Goal: Task Accomplishment & Management: Manage account settings

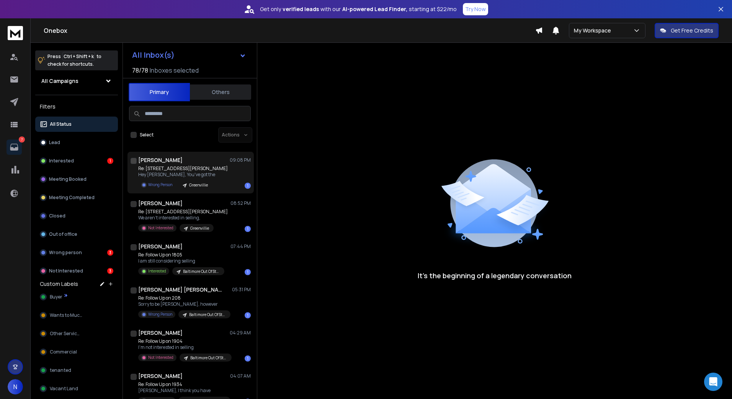
click at [223, 166] on div "Re: [STREET_ADDRESS][PERSON_NAME] [PERSON_NAME], You've got the Wrong Person Gr…" at bounding box center [194, 177] width 113 height 23
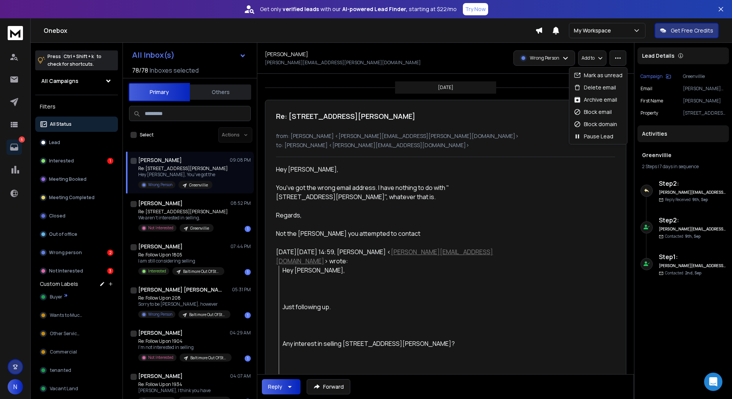
click at [615, 59] on icon "button" at bounding box center [618, 57] width 6 height 1
click at [612, 112] on div "Block email" at bounding box center [598, 112] width 55 height 12
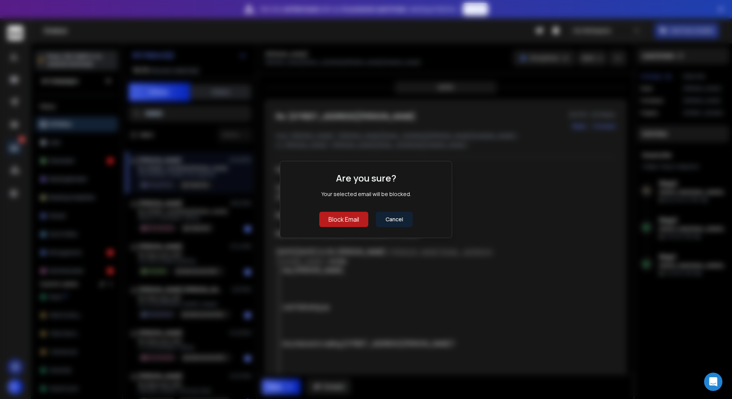
click at [349, 222] on button "Block Email" at bounding box center [343, 219] width 49 height 15
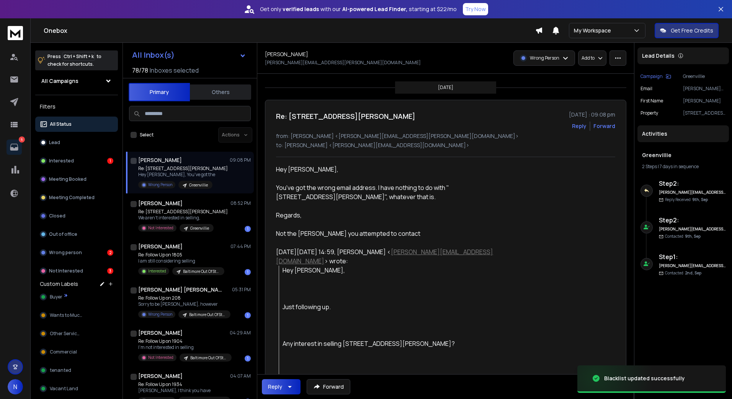
click at [614, 62] on button "button" at bounding box center [617, 58] width 17 height 15
click at [598, 91] on div "Delete email" at bounding box center [598, 88] width 55 height 12
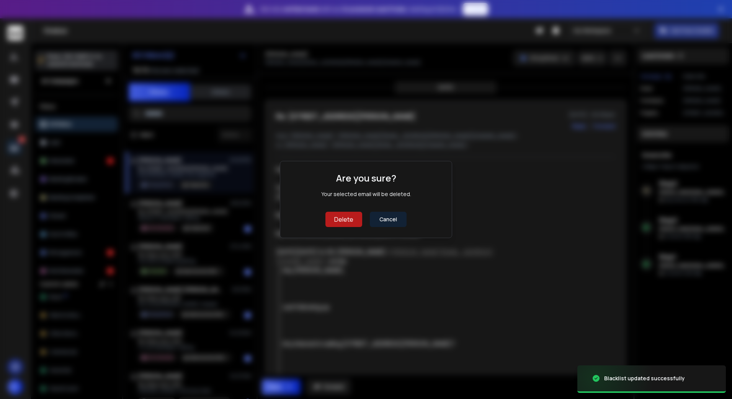
click at [333, 225] on button "Delete" at bounding box center [343, 219] width 37 height 15
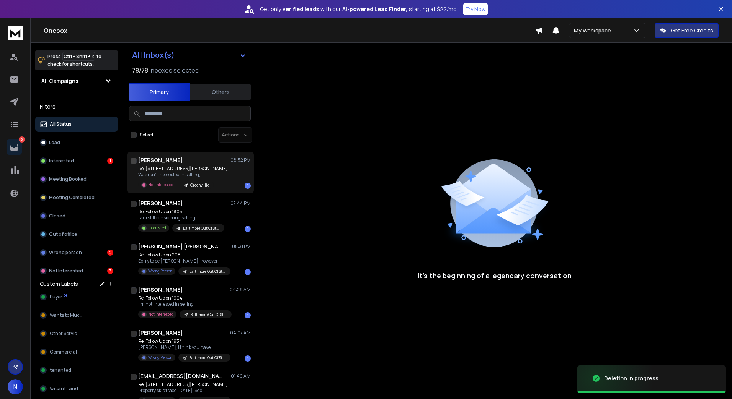
click at [175, 173] on p "We aren't interested in selling," at bounding box center [183, 175] width 90 height 6
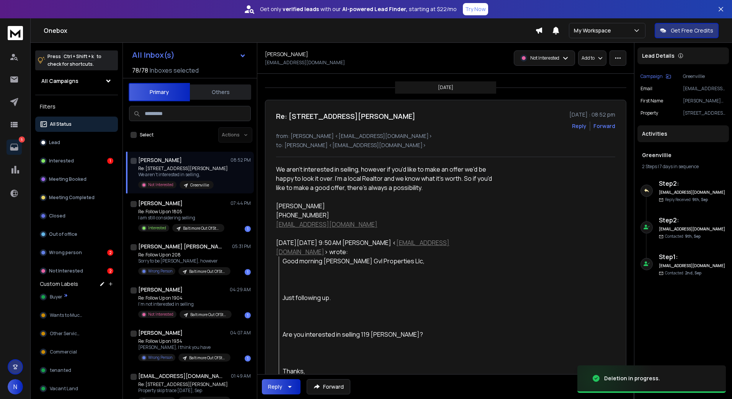
click at [619, 62] on button "button" at bounding box center [617, 58] width 17 height 15
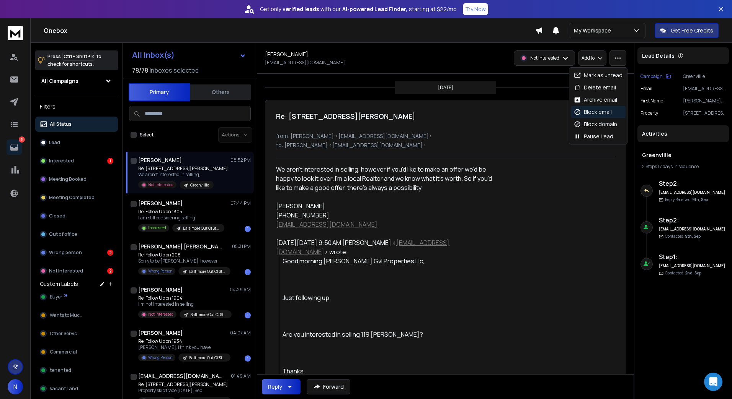
click at [609, 113] on div "Block email" at bounding box center [593, 112] width 38 height 8
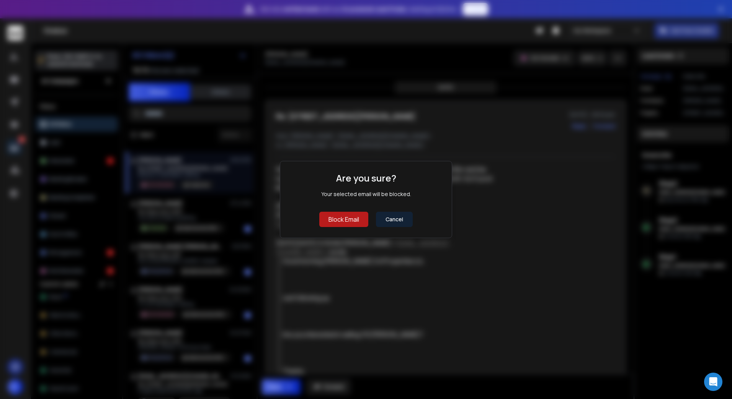
click at [331, 222] on button "Block Email" at bounding box center [343, 219] width 49 height 15
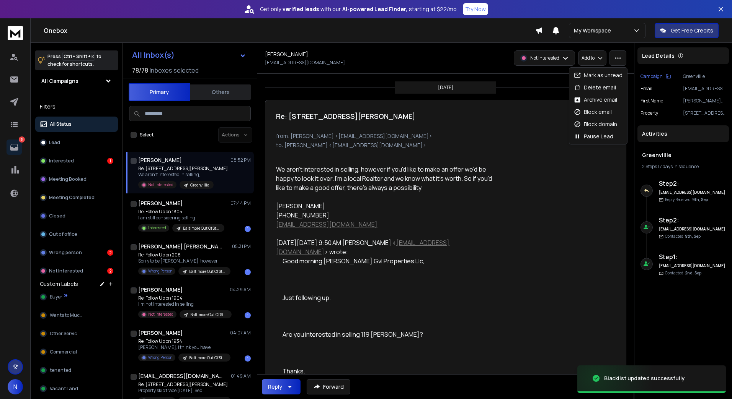
click at [617, 60] on icon "button" at bounding box center [617, 58] width 7 height 7
click at [612, 86] on div "Delete email" at bounding box center [595, 88] width 42 height 8
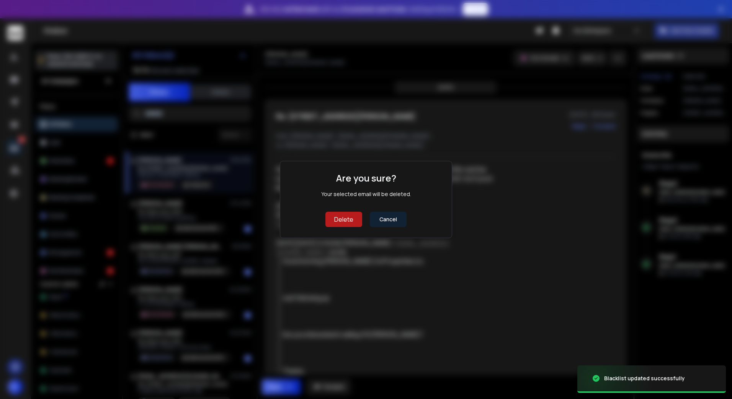
click at [349, 225] on button "Delete" at bounding box center [343, 219] width 37 height 15
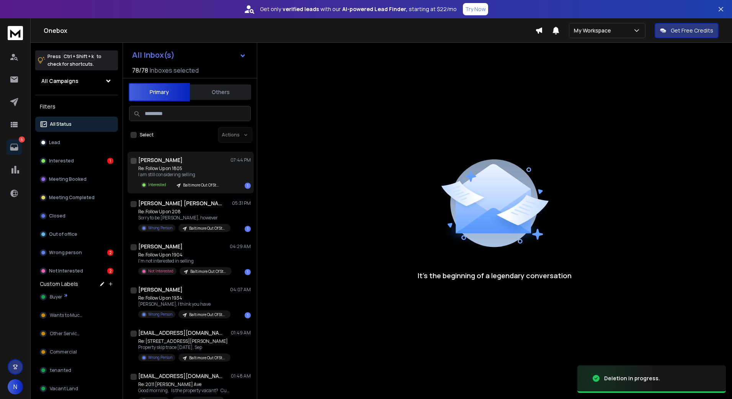
click at [189, 174] on p "I am still considering selling" at bounding box center [181, 175] width 86 height 6
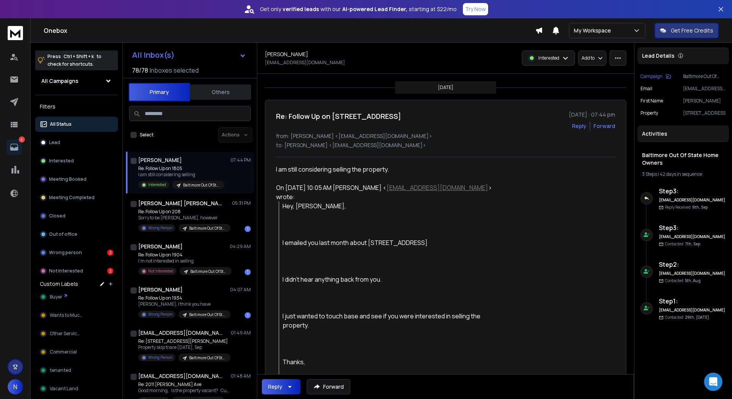
click at [291, 388] on icon "button" at bounding box center [289, 387] width 9 height 9
click at [290, 388] on icon "button" at bounding box center [290, 387] width 4 height 2
click at [285, 390] on icon "button" at bounding box center [289, 387] width 9 height 9
click at [278, 357] on p "Reply" at bounding box center [276, 352] width 27 height 11
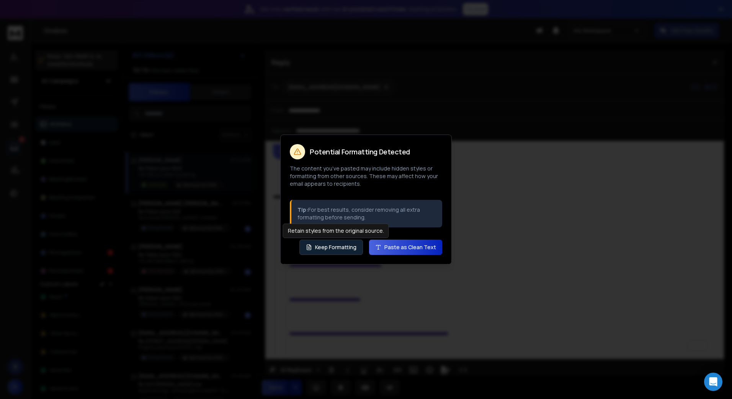
click at [344, 249] on button "Keep Formatting" at bounding box center [331, 247] width 64 height 15
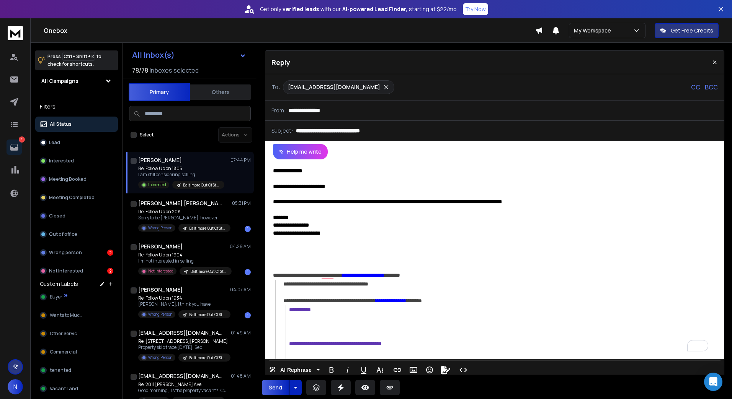
click at [272, 390] on button "Send" at bounding box center [275, 387] width 27 height 15
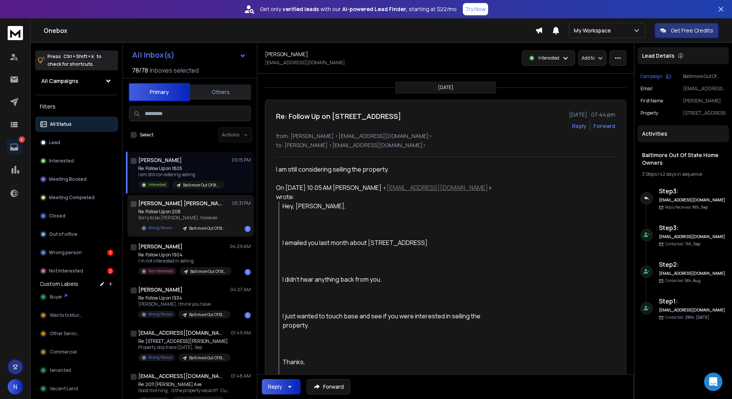
click at [219, 215] on p "Sorry to be [PERSON_NAME], however" at bounding box center [184, 218] width 92 height 6
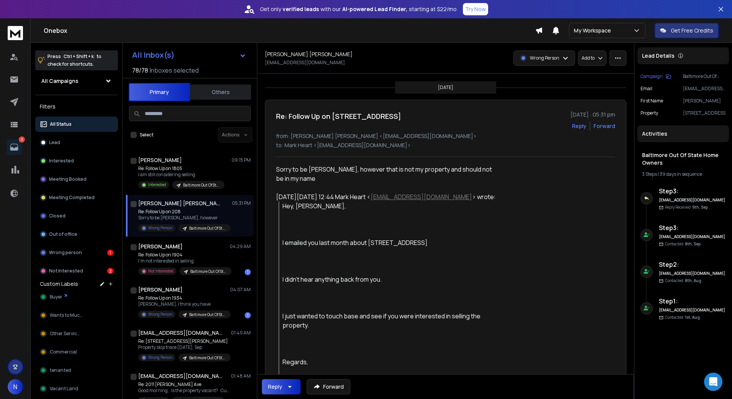
click at [622, 60] on button "button" at bounding box center [617, 58] width 17 height 15
click at [608, 113] on div "Block email" at bounding box center [593, 112] width 38 height 8
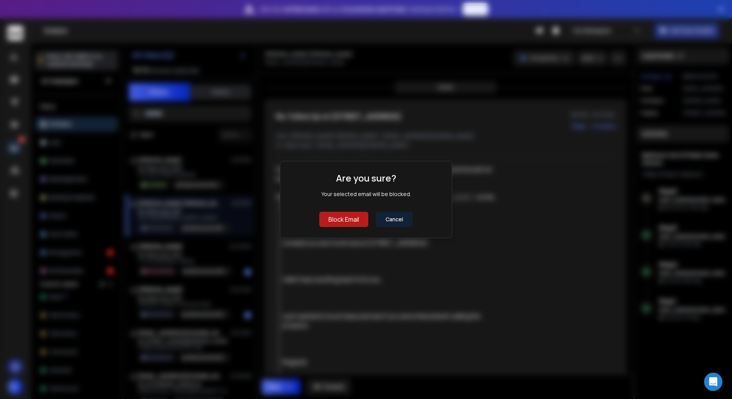
click at [359, 221] on button "Block Email" at bounding box center [343, 219] width 49 height 15
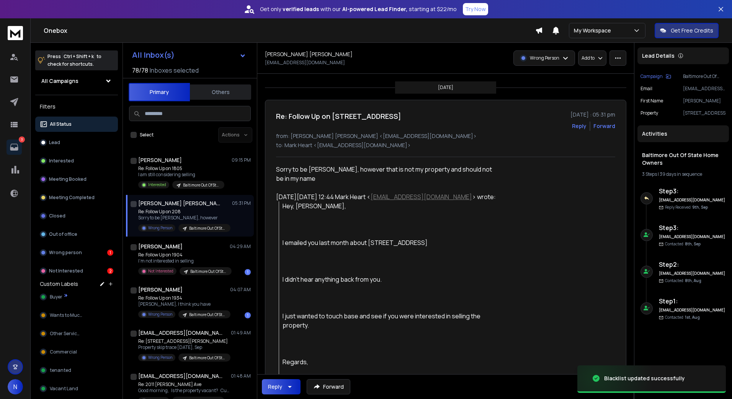
click at [619, 54] on button "button" at bounding box center [617, 58] width 17 height 15
click at [611, 90] on div "Delete email" at bounding box center [595, 88] width 42 height 8
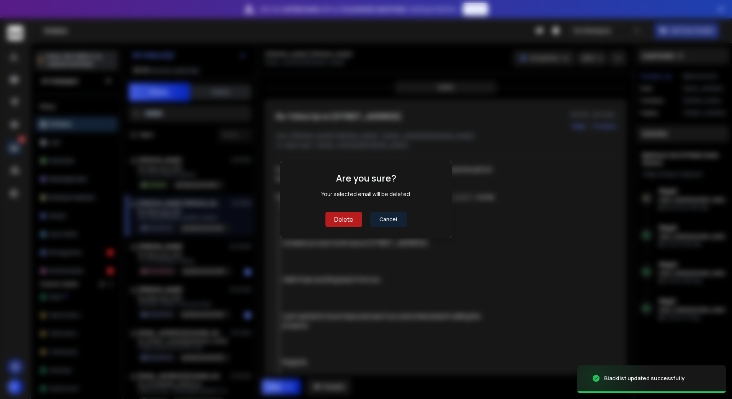
click at [357, 219] on button "Delete" at bounding box center [343, 219] width 37 height 15
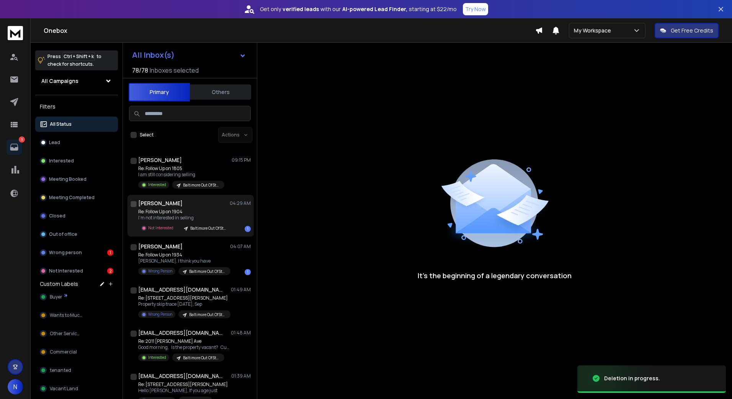
click at [191, 214] on p "Re: Follow Up on 1904" at bounding box center [184, 212] width 92 height 6
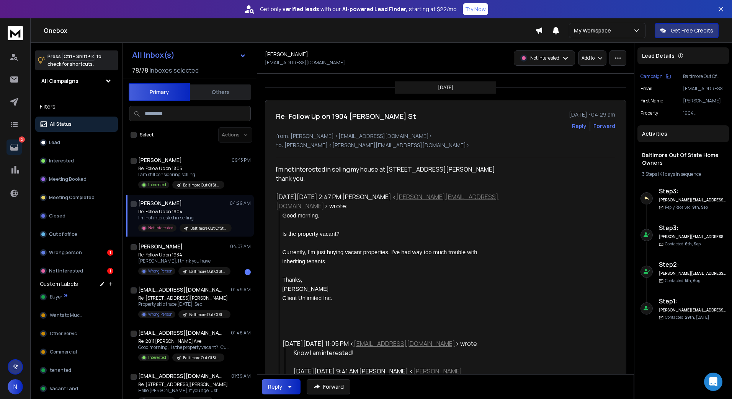
click at [614, 58] on button "button" at bounding box center [617, 58] width 17 height 15
click at [606, 89] on div "Delete email" at bounding box center [595, 88] width 42 height 8
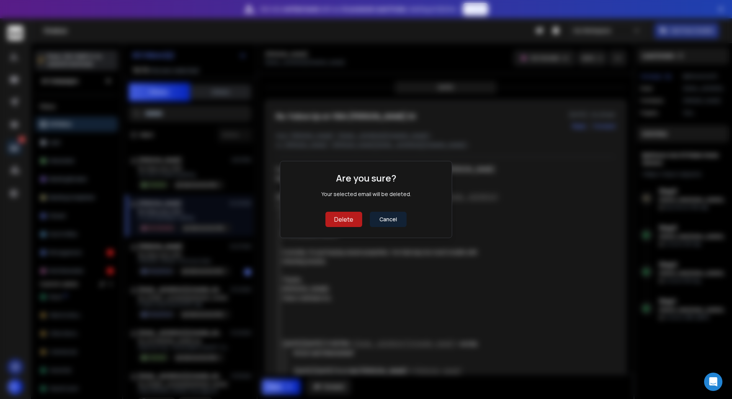
click at [349, 220] on button "Delete" at bounding box center [343, 219] width 37 height 15
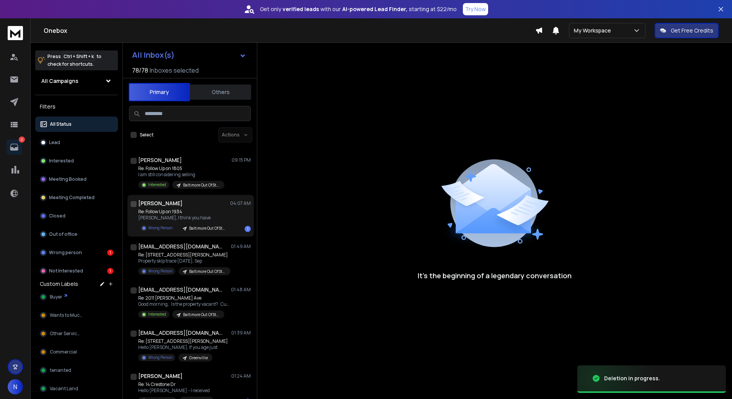
click at [213, 212] on p "Re: Follow Up on 1934" at bounding box center [184, 212] width 92 height 6
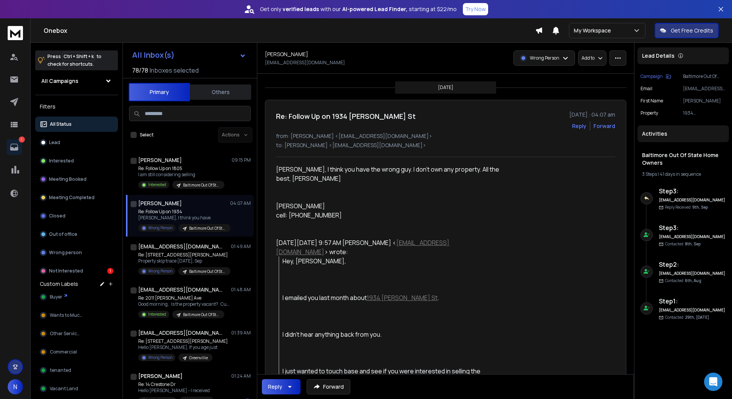
click at [624, 55] on button "button" at bounding box center [617, 58] width 17 height 15
click at [608, 115] on div "Block email" at bounding box center [593, 112] width 38 height 8
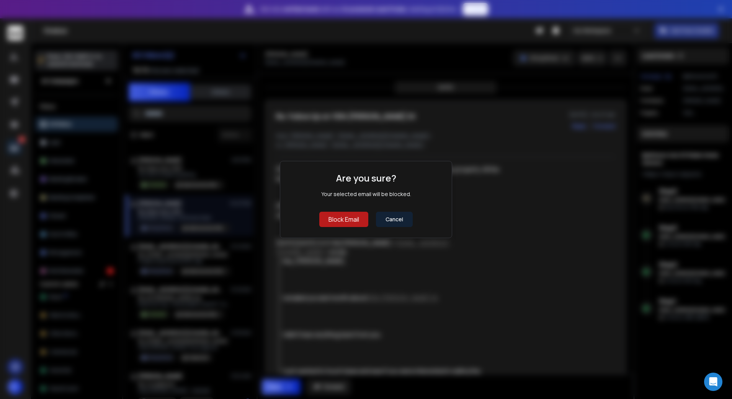
click at [344, 219] on button "Block Email" at bounding box center [343, 219] width 49 height 15
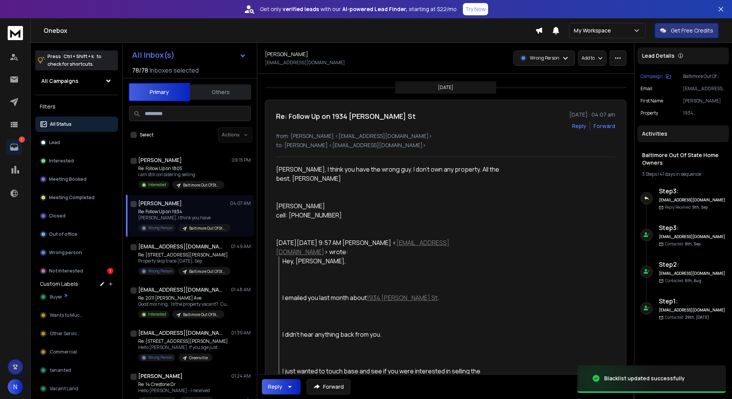
click at [615, 59] on icon "button" at bounding box center [618, 57] width 6 height 1
click at [607, 90] on div "Delete email" at bounding box center [595, 88] width 42 height 8
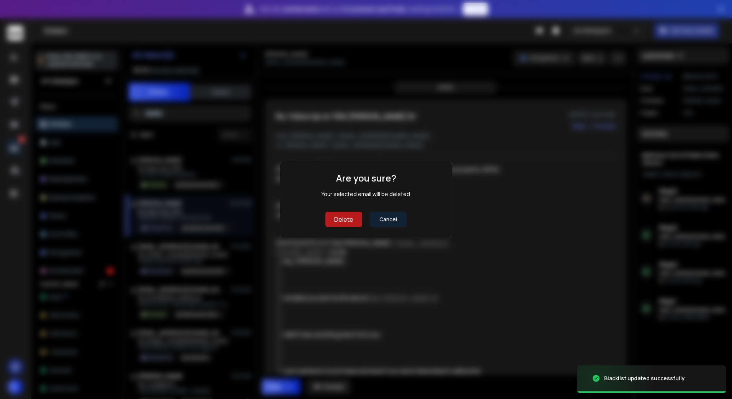
click at [358, 216] on button "Delete" at bounding box center [343, 219] width 37 height 15
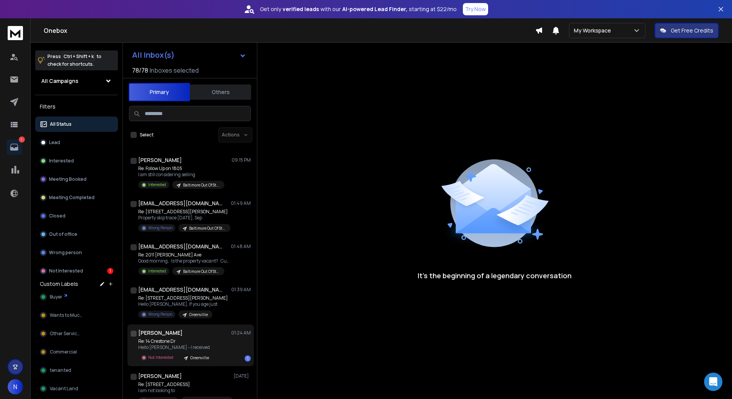
click at [203, 340] on p "Re: 14 Crestone Dr" at bounding box center [175, 342] width 75 height 6
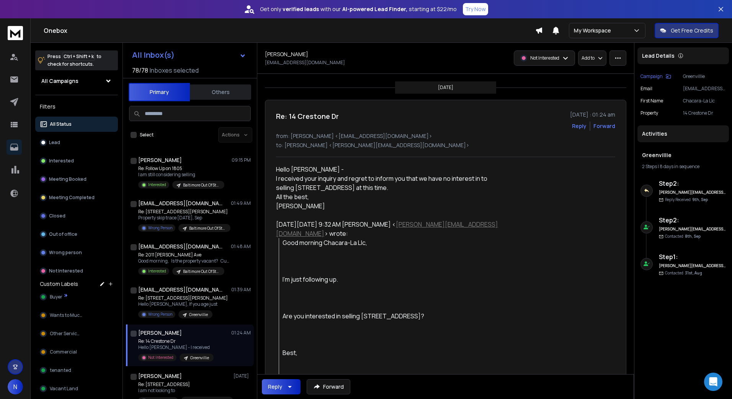
click at [619, 59] on icon "button" at bounding box center [617, 58] width 7 height 7
click at [611, 89] on div "Delete email" at bounding box center [595, 88] width 42 height 8
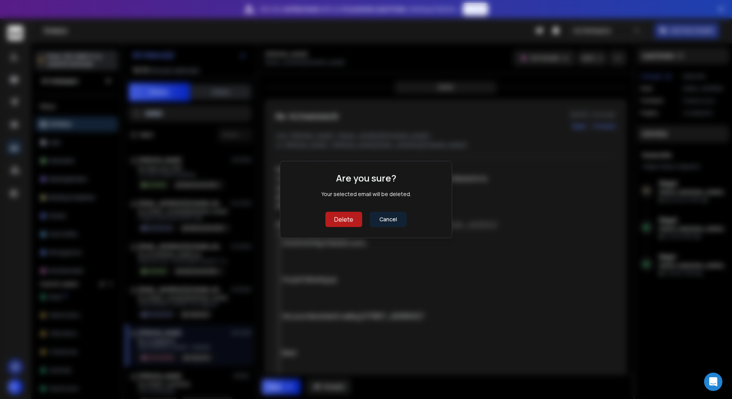
click at [345, 216] on button "Delete" at bounding box center [343, 219] width 37 height 15
